Goal: Navigation & Orientation: Find specific page/section

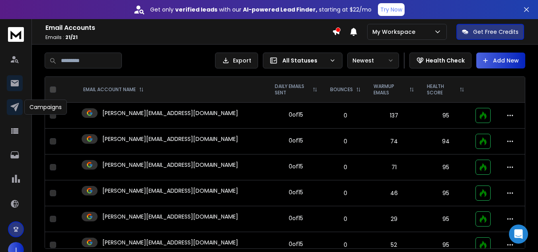
click at [13, 104] on icon at bounding box center [15, 107] width 10 height 10
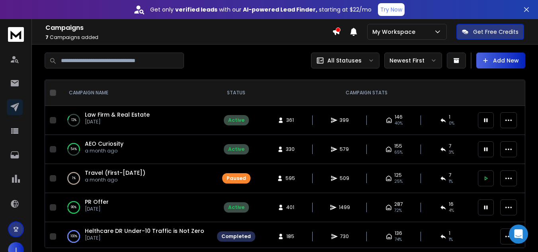
click at [17, 107] on icon at bounding box center [14, 107] width 8 height 8
click at [17, 131] on icon at bounding box center [14, 131] width 7 height 6
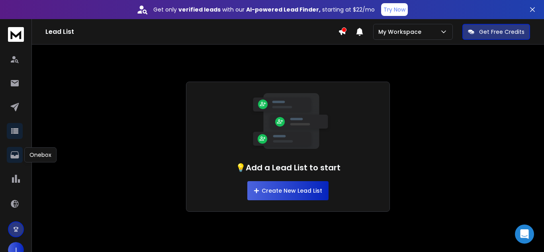
click at [16, 153] on icon at bounding box center [15, 155] width 10 height 10
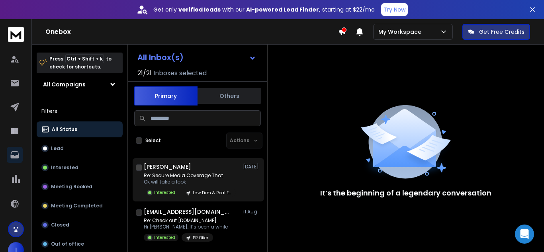
click at [192, 171] on div "[PERSON_NAME] [DATE] Re: Secure Media Coverage That Ok will take a look Interes…" at bounding box center [202, 180] width 117 height 34
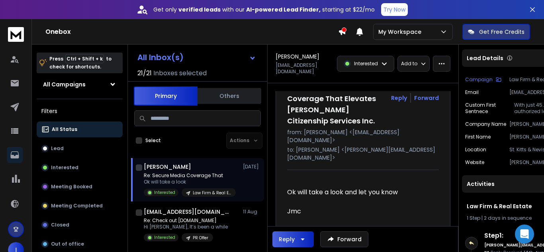
scroll to position [80, 0]
